Goal: Task Accomplishment & Management: Manage account settings

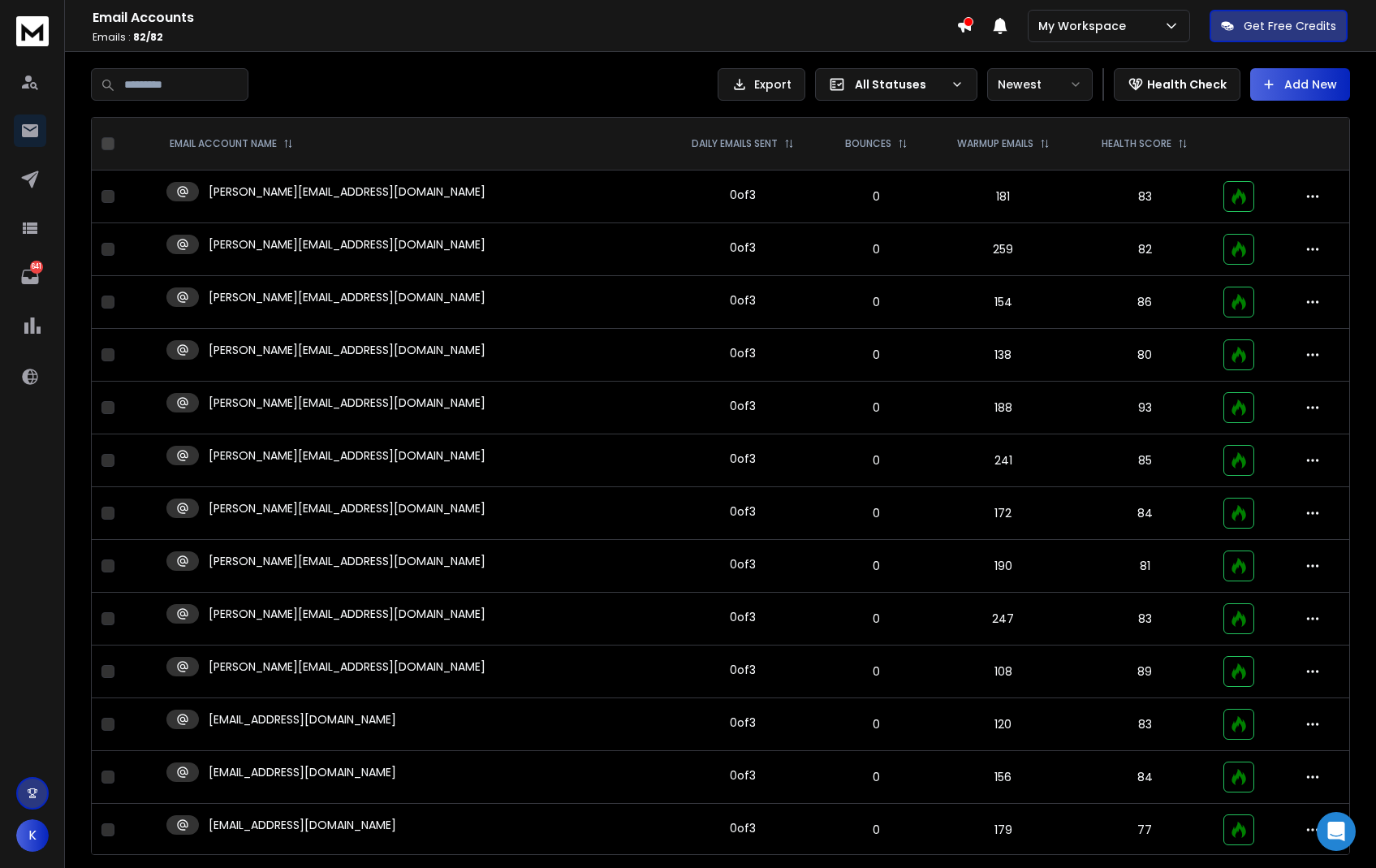
click at [266, 198] on p "[PERSON_NAME][EMAIL_ADDRESS][DOMAIN_NAME]" at bounding box center [347, 192] width 277 height 16
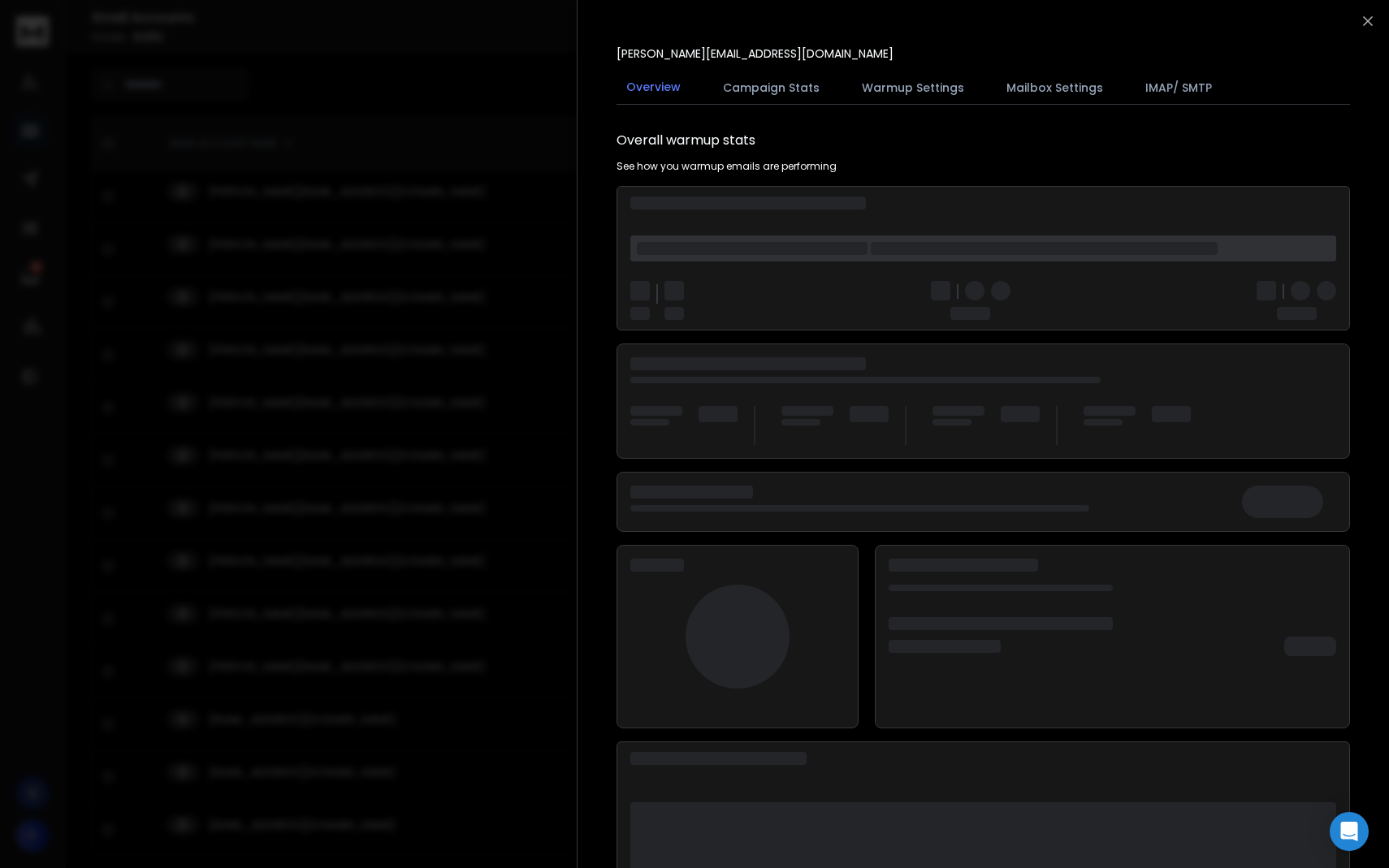
click at [893, 89] on button "Warmup Settings" at bounding box center [912, 87] width 122 height 35
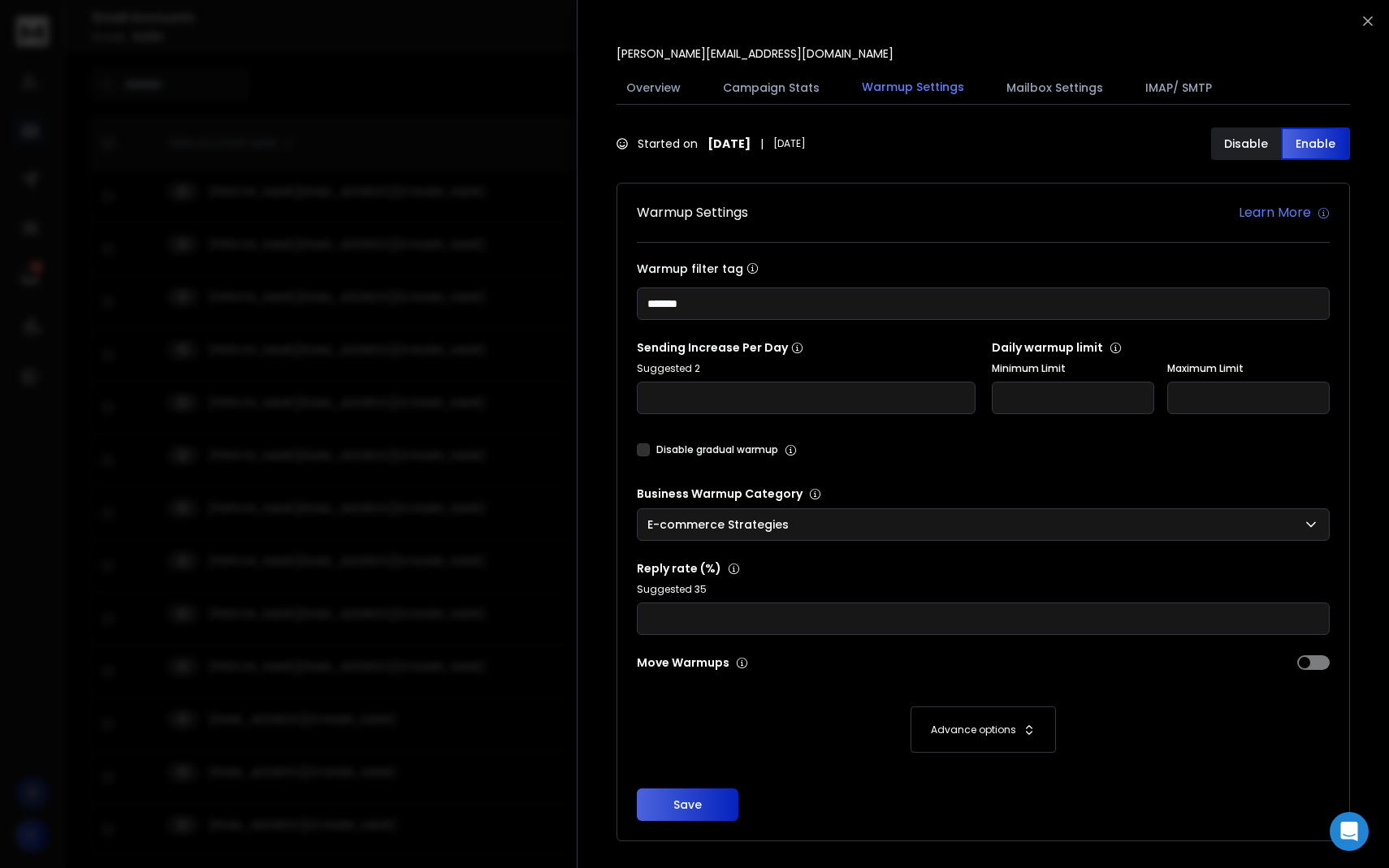
click at [780, 84] on button "Campaign Stats" at bounding box center [771, 87] width 117 height 35
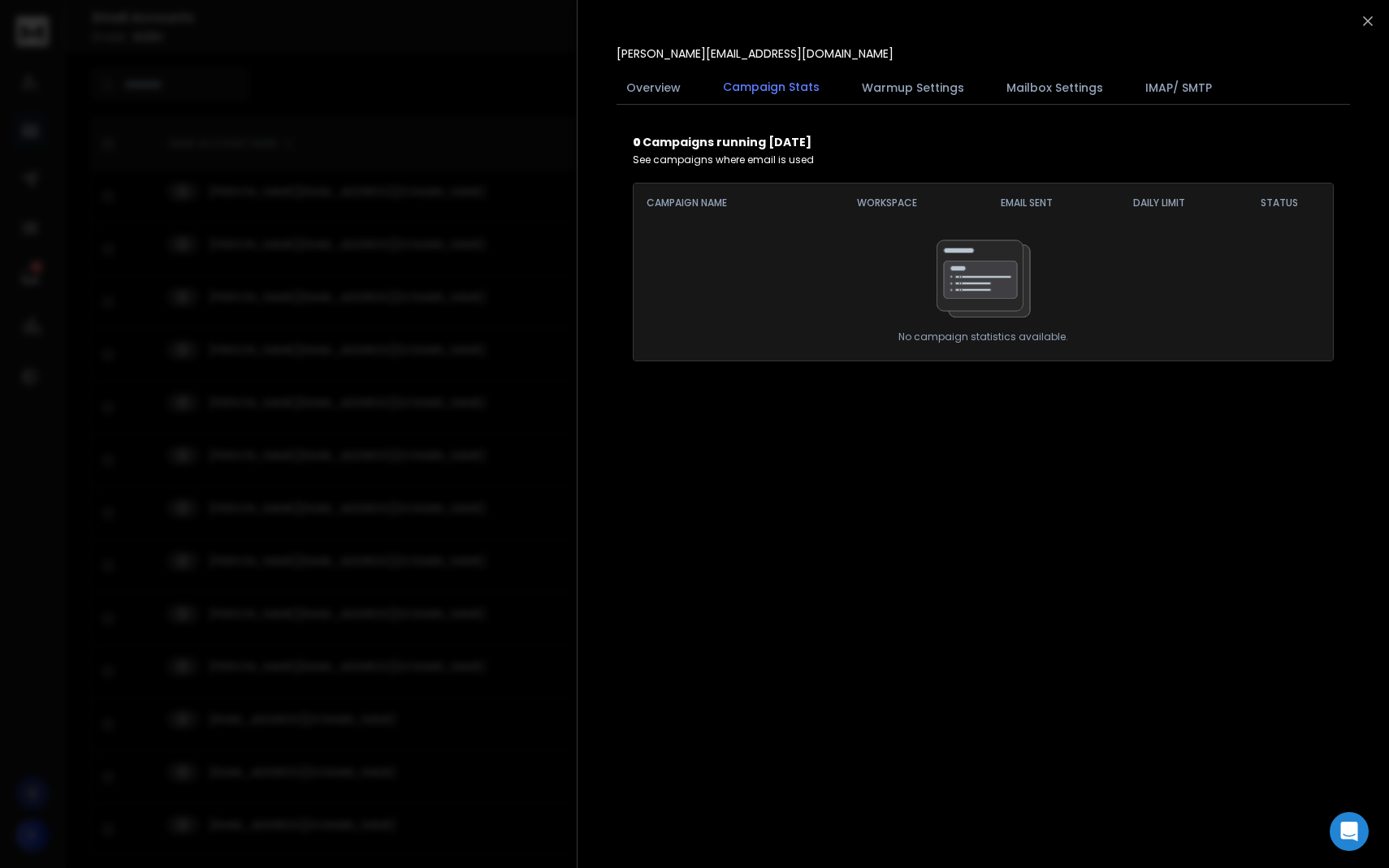
click at [1036, 86] on button "Mailbox Settings" at bounding box center [1055, 87] width 117 height 35
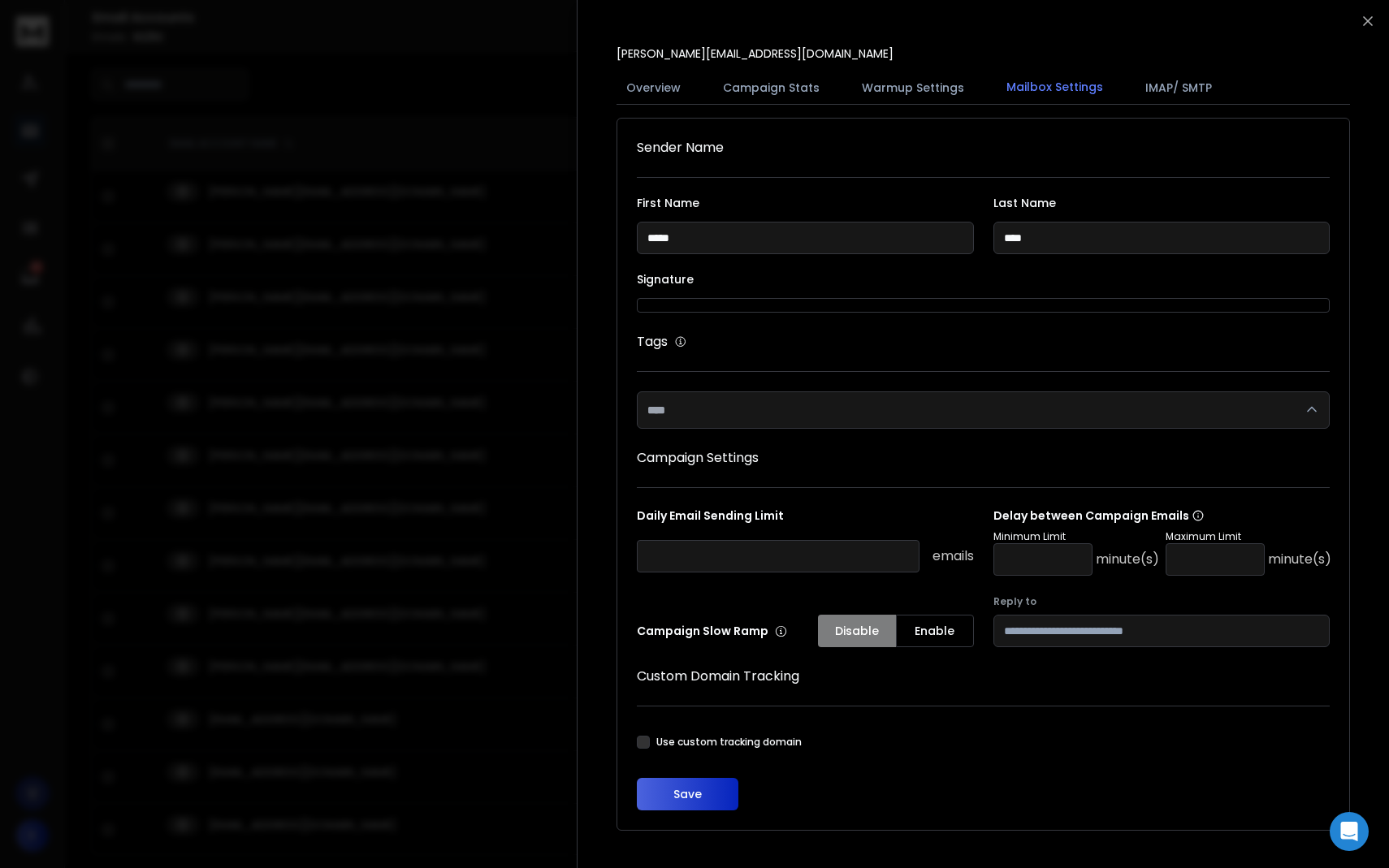
click at [698, 86] on div "Overview Campaign Stats Warmup Settings Mailbox Settings IMAP/ SMTP" at bounding box center [983, 88] width 734 height 33
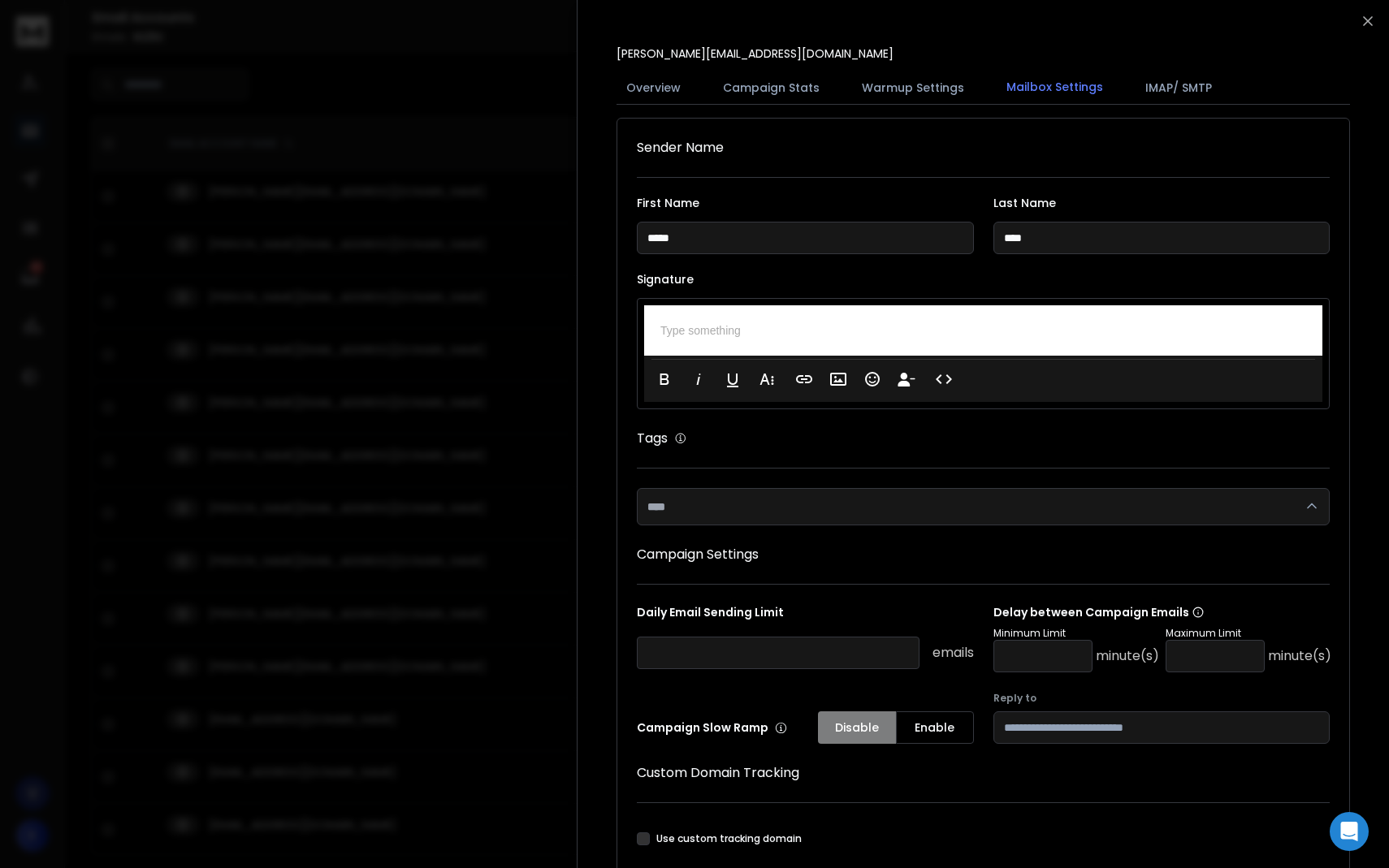
click at [631, 82] on button "Overview" at bounding box center [653, 87] width 74 height 35
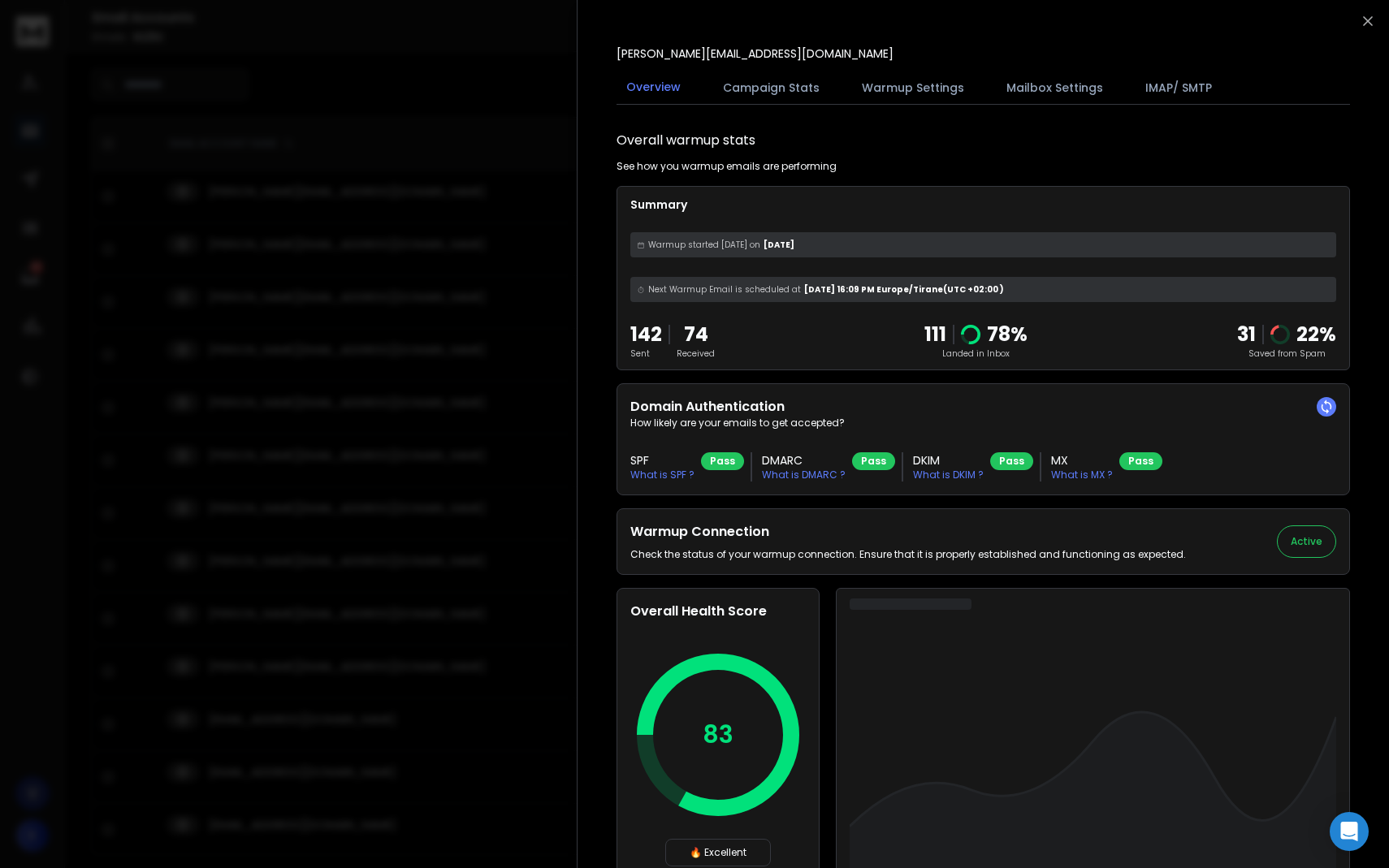
scroll to position [456, 0]
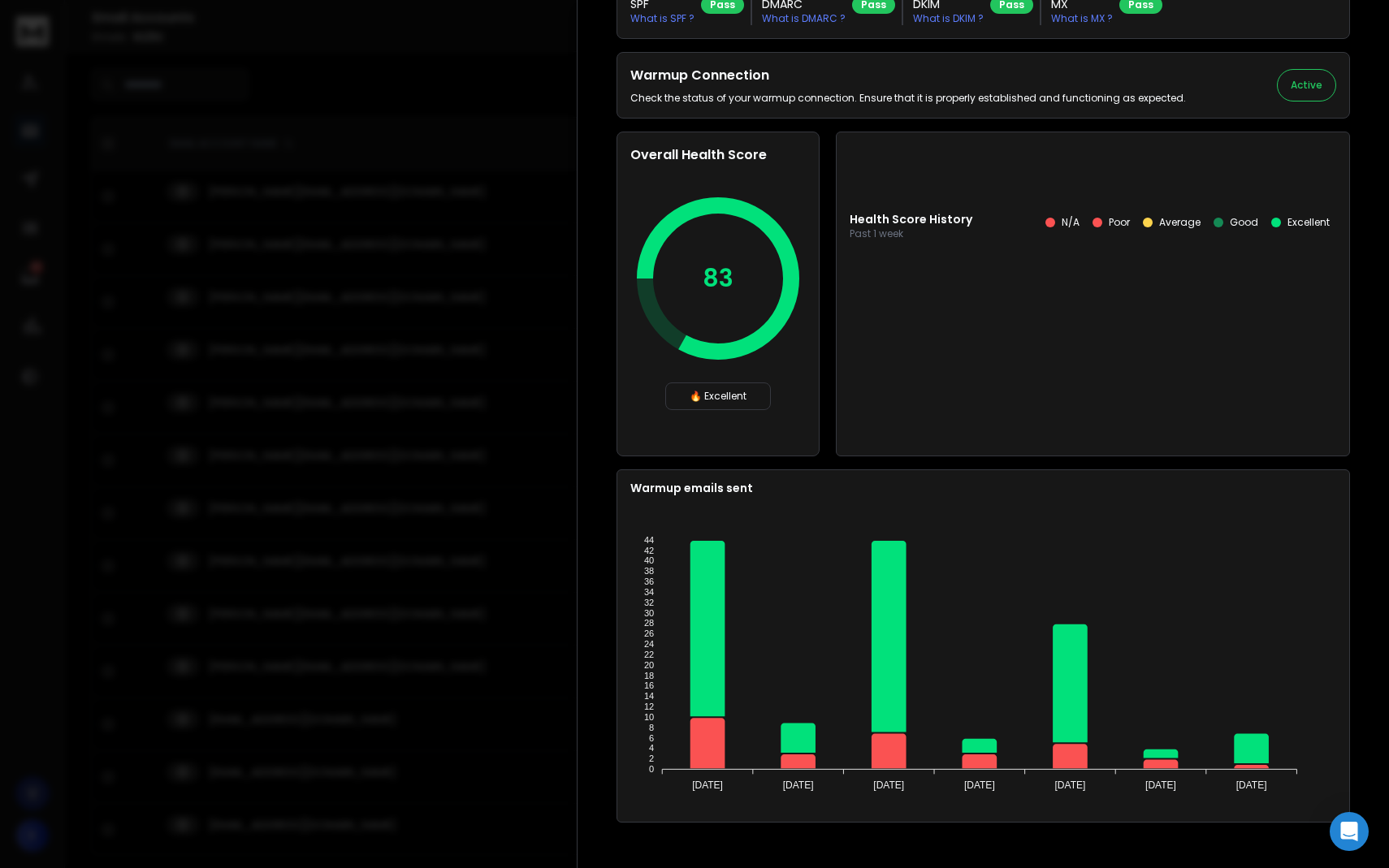
click at [369, 385] on div at bounding box center [694, 434] width 1389 height 868
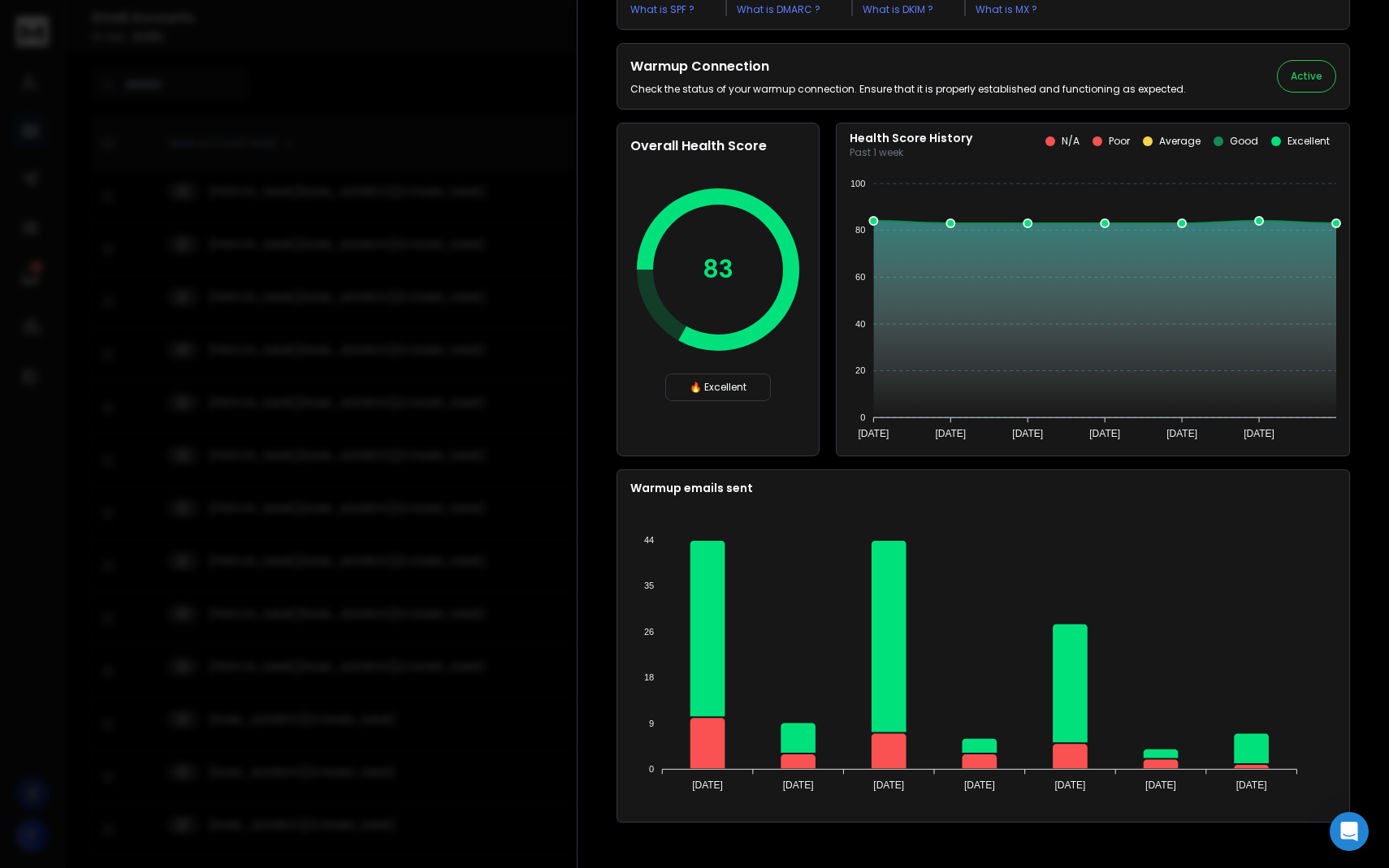
scroll to position [412, 0]
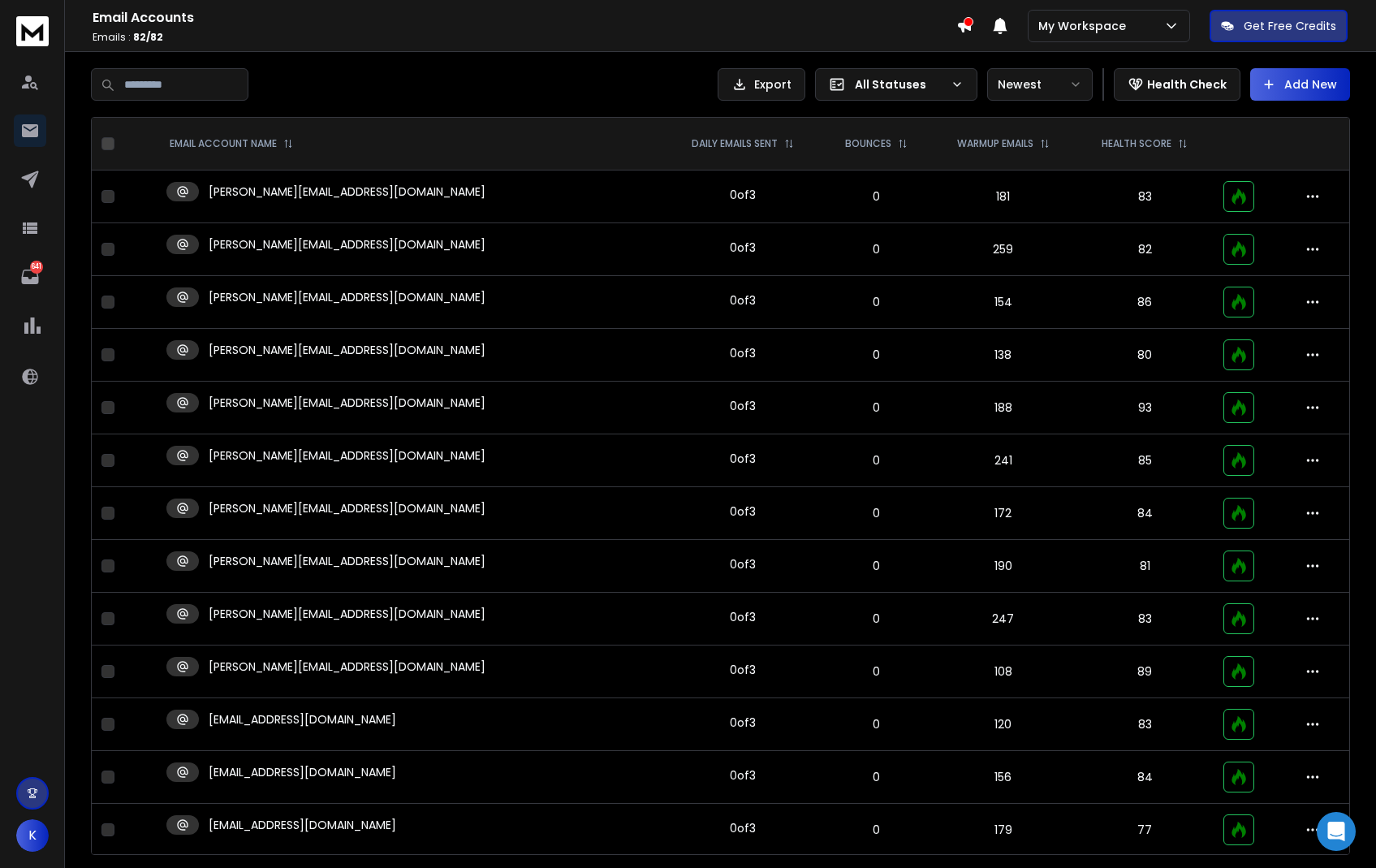
click at [243, 190] on p "[PERSON_NAME][EMAIL_ADDRESS][DOMAIN_NAME]" at bounding box center [347, 192] width 277 height 16
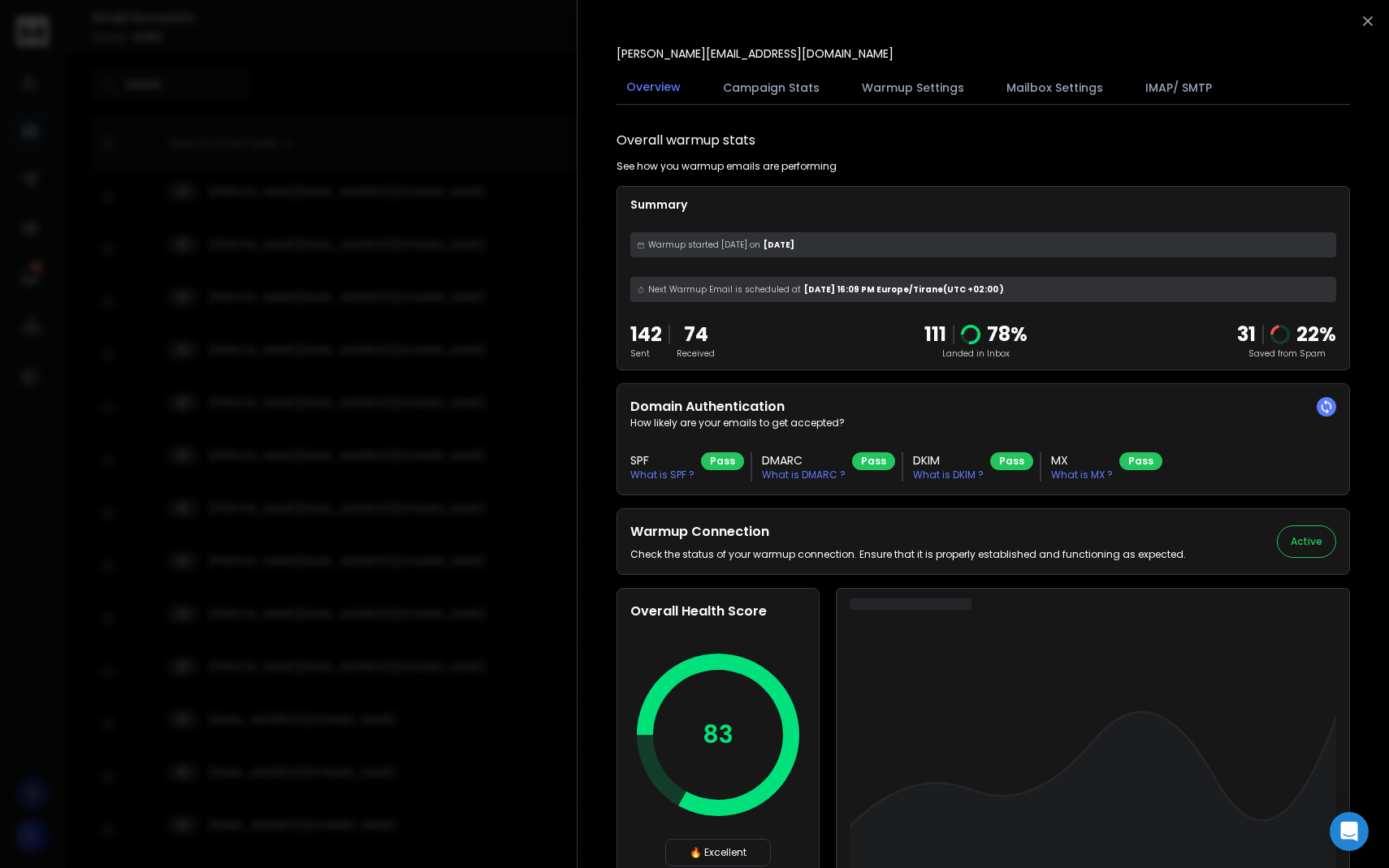
click at [912, 74] on button "Warmup Settings" at bounding box center [912, 87] width 122 height 35
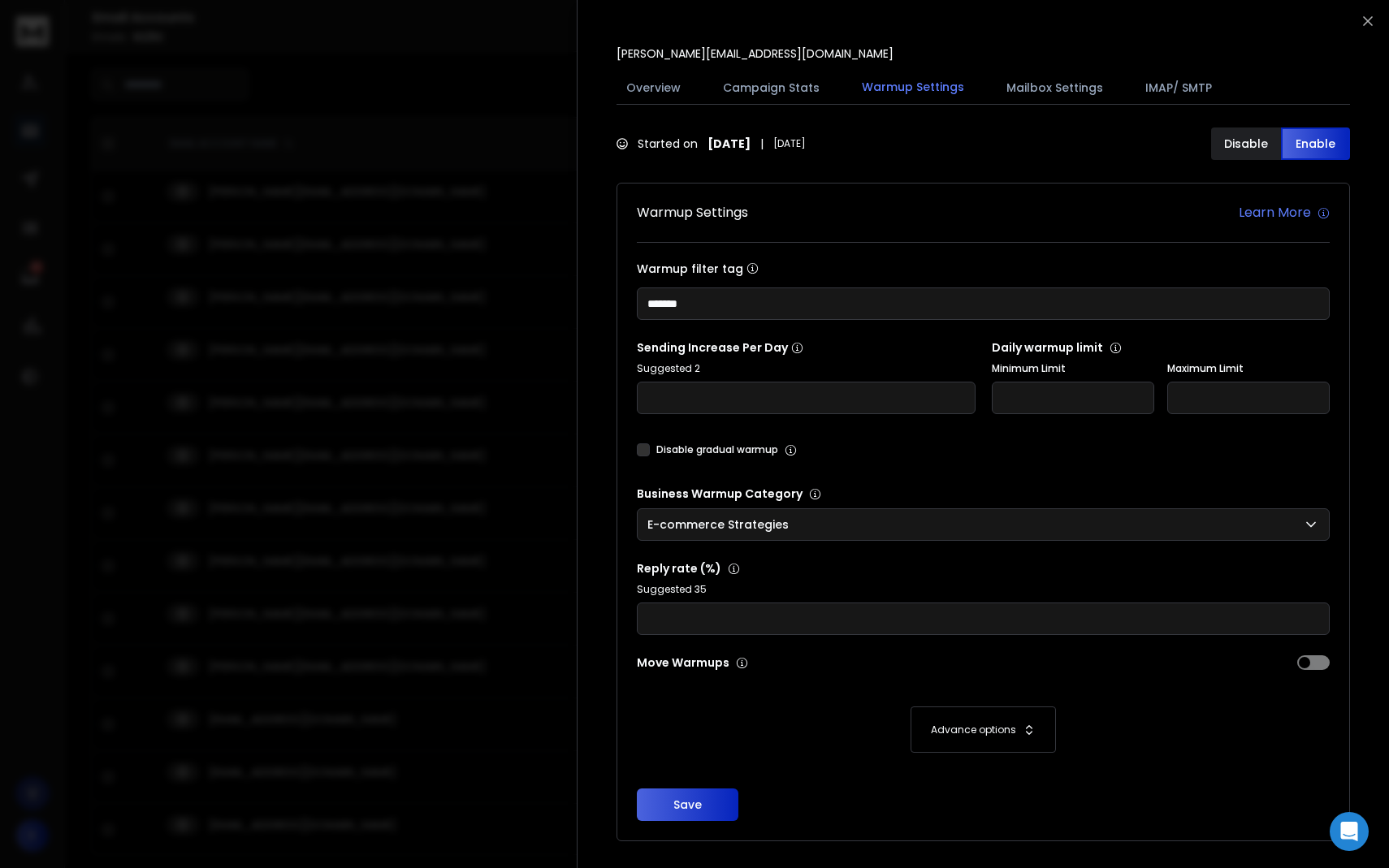
click at [653, 84] on button "Overview" at bounding box center [653, 87] width 74 height 35
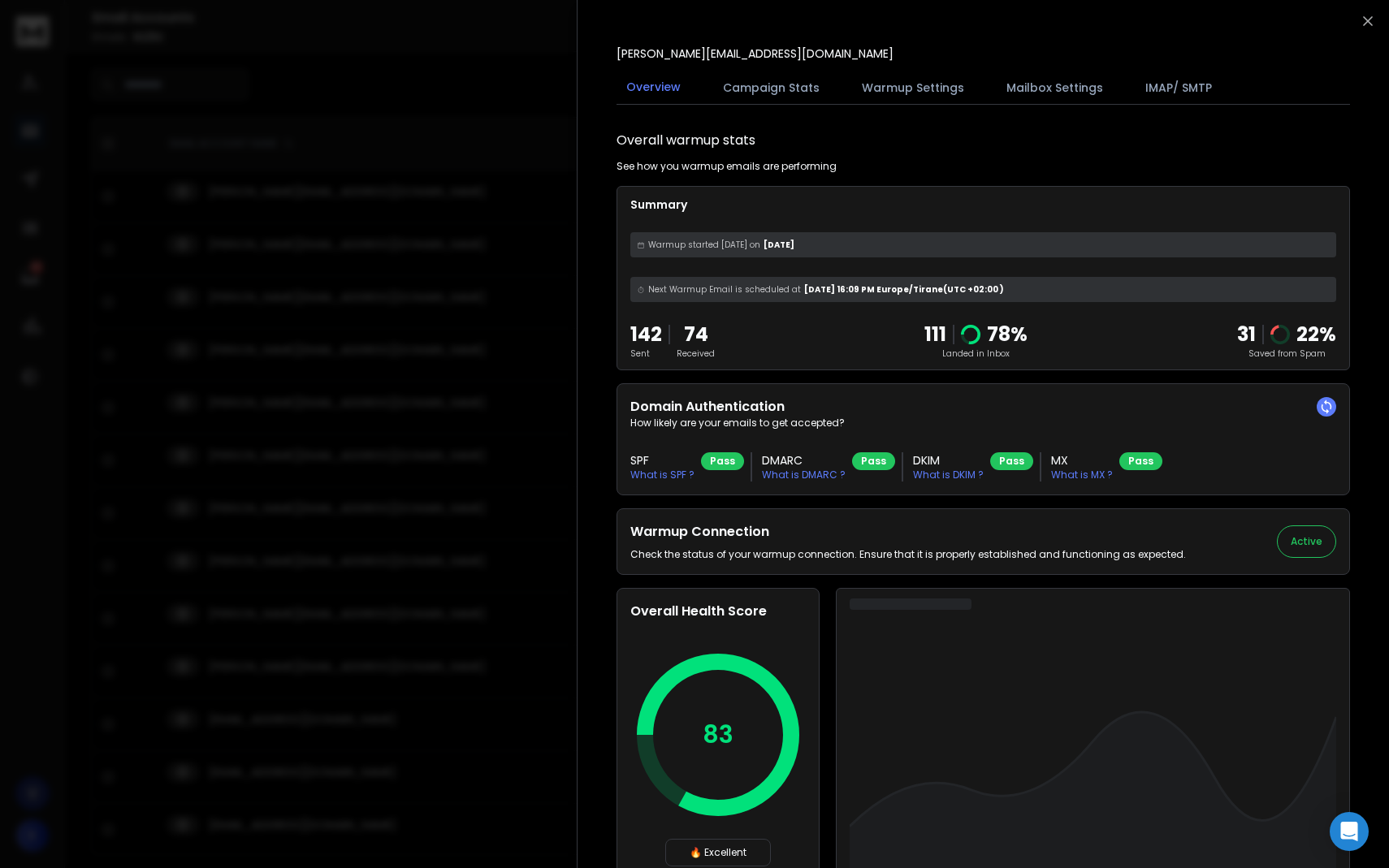
scroll to position [456, 0]
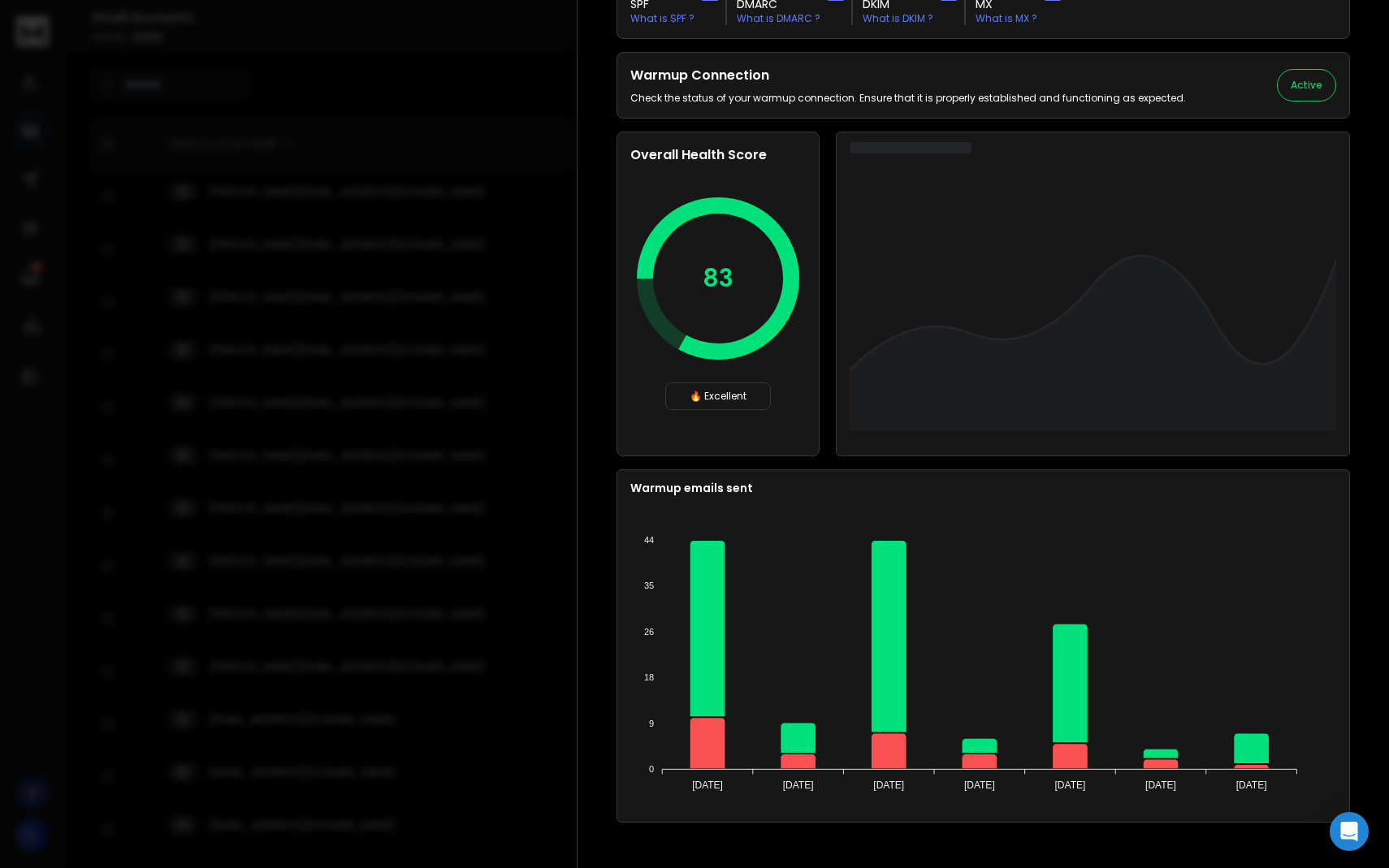
click at [464, 433] on div at bounding box center [694, 434] width 1389 height 868
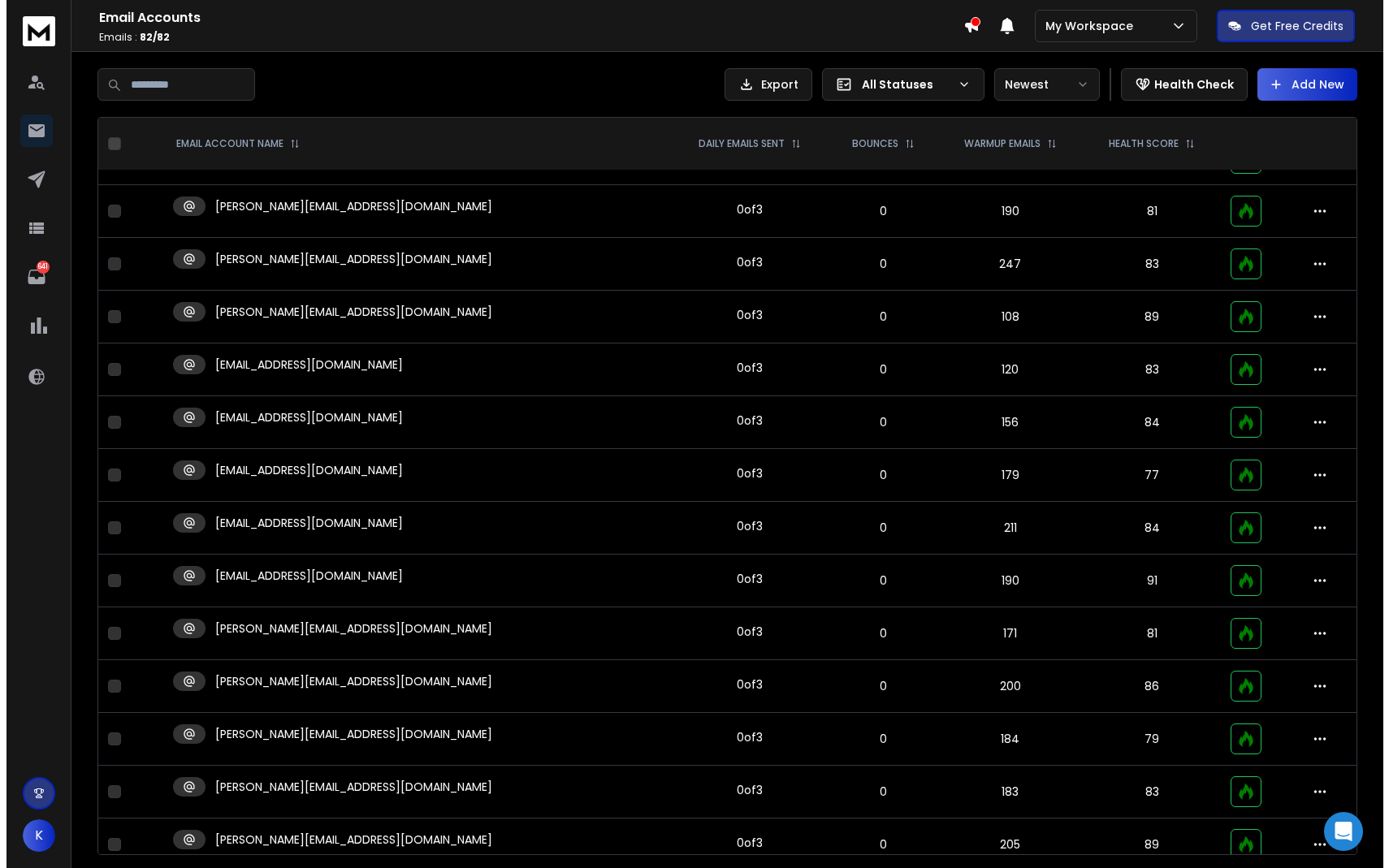
scroll to position [614, 0]
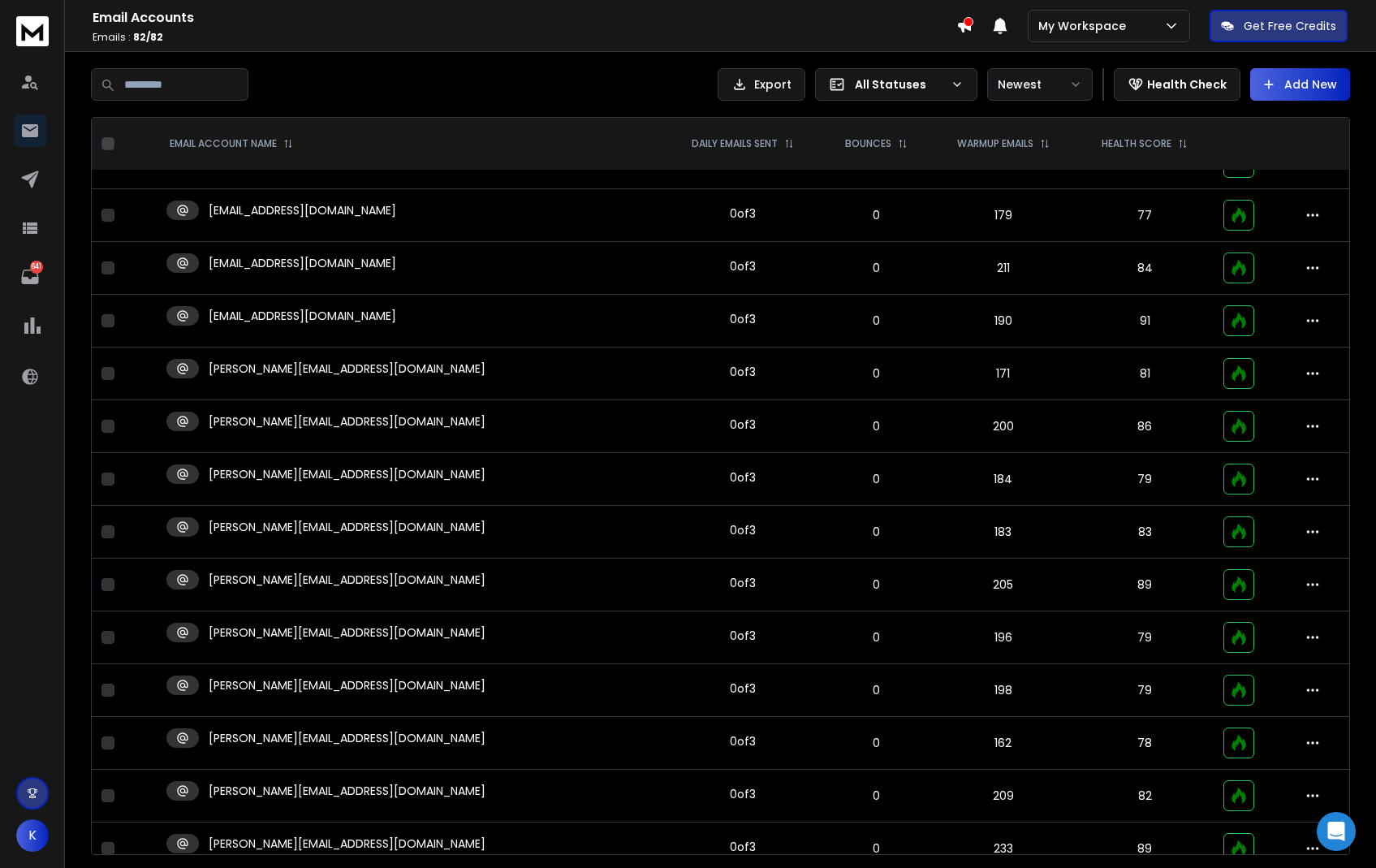
click at [1106, 475] on td "79" at bounding box center [1145, 479] width 138 height 53
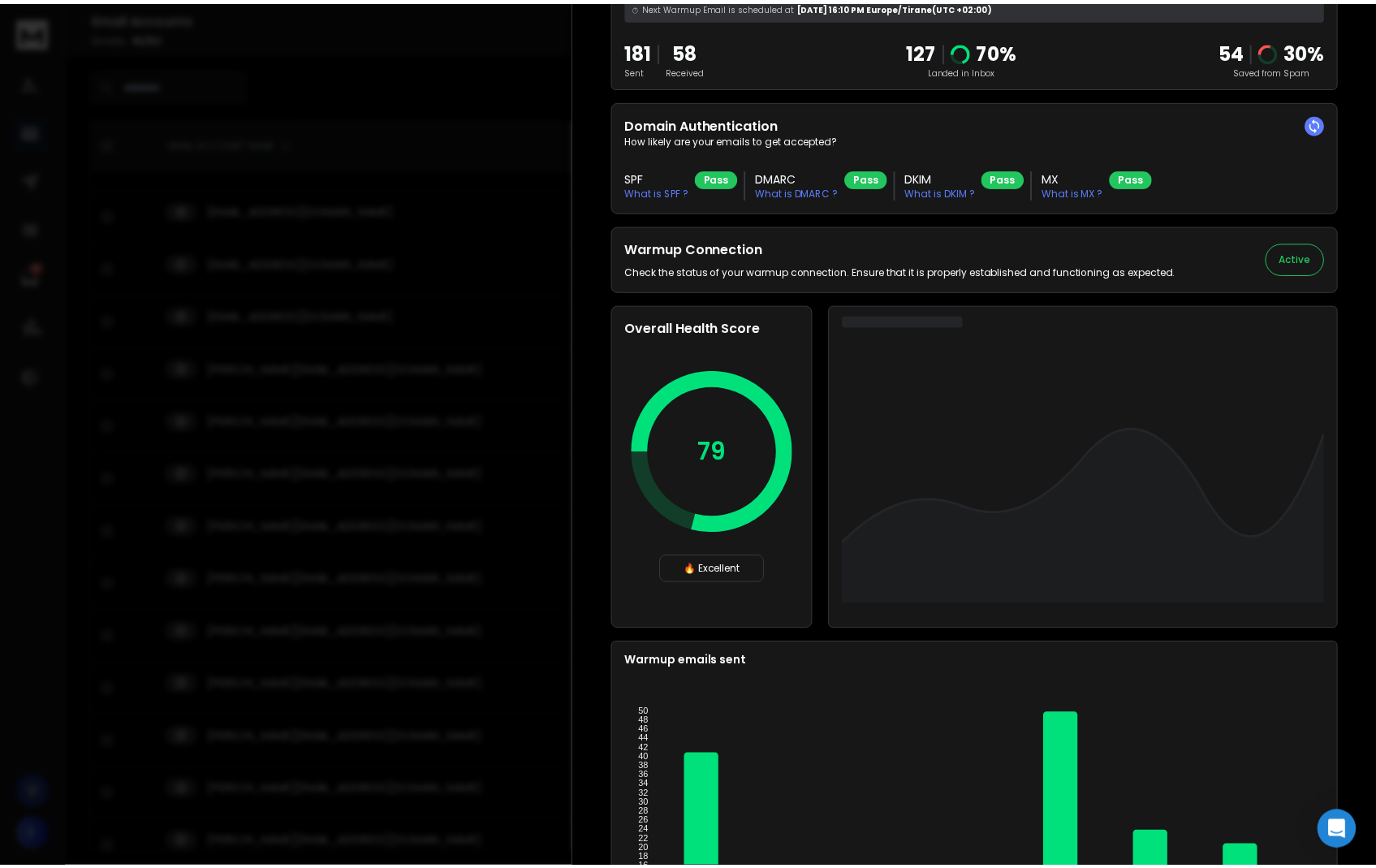
scroll to position [367, 0]
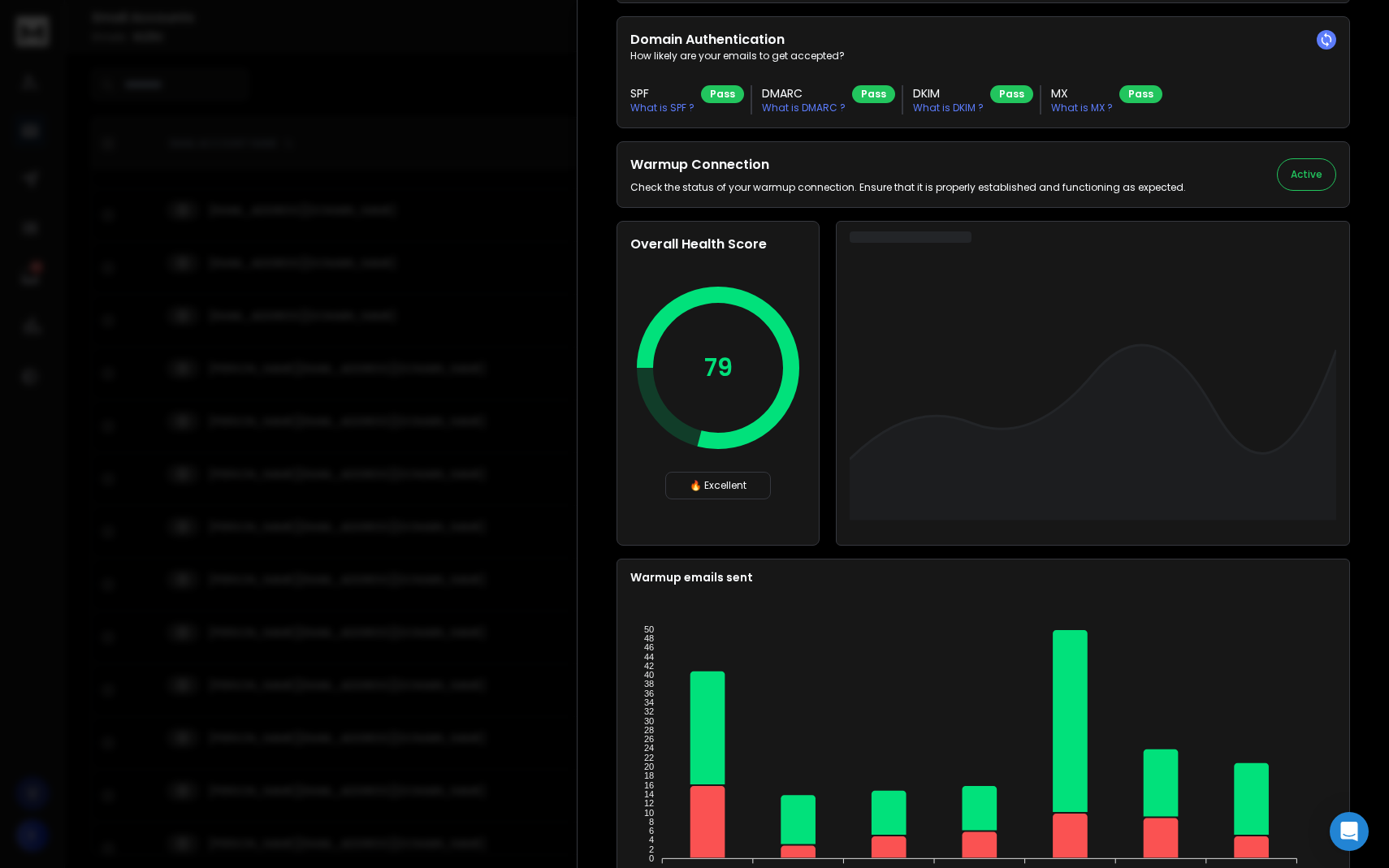
click at [428, 340] on div at bounding box center [694, 434] width 1389 height 868
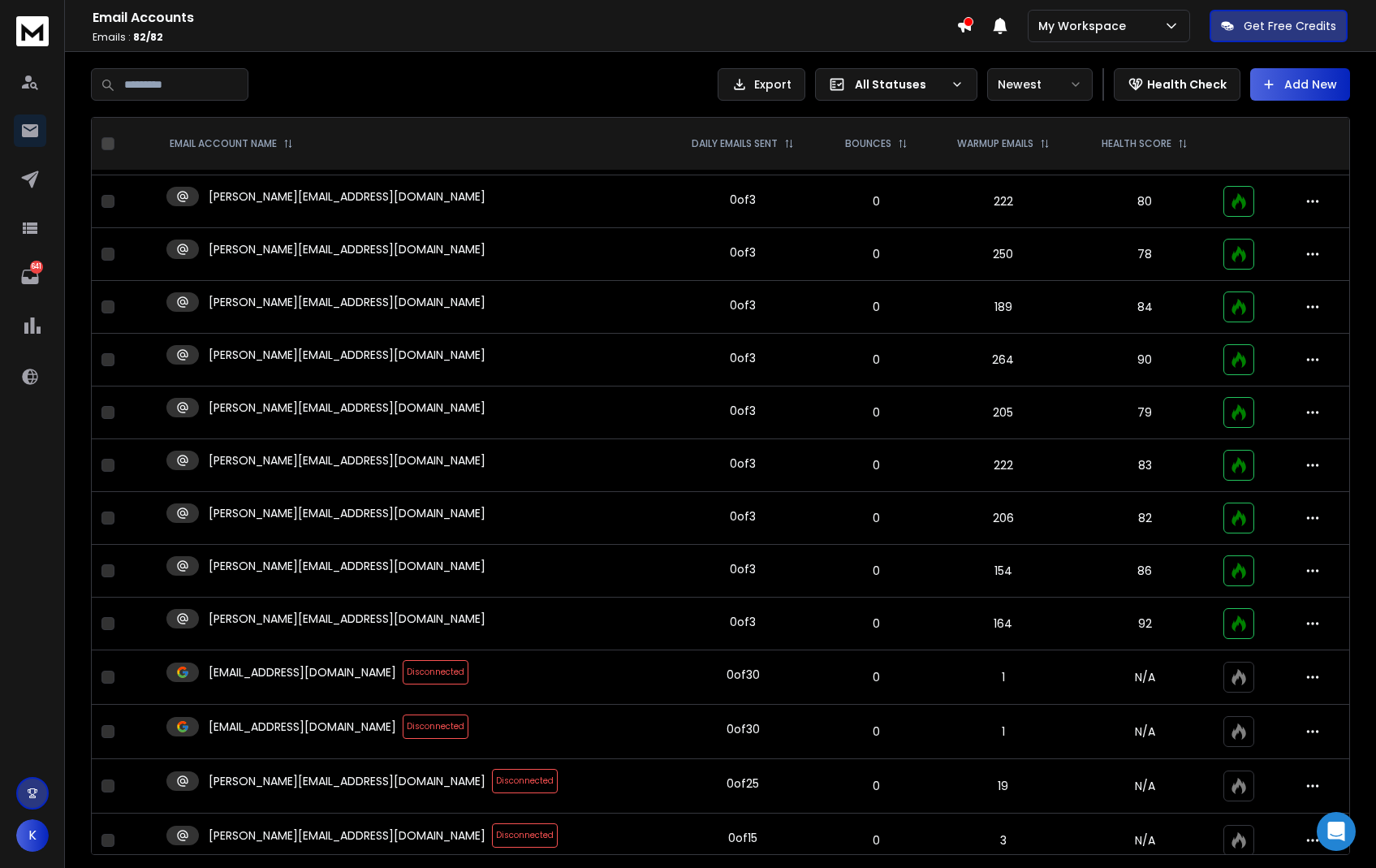
scroll to position [0, 0]
